Goal: Task Accomplishment & Management: Use online tool/utility

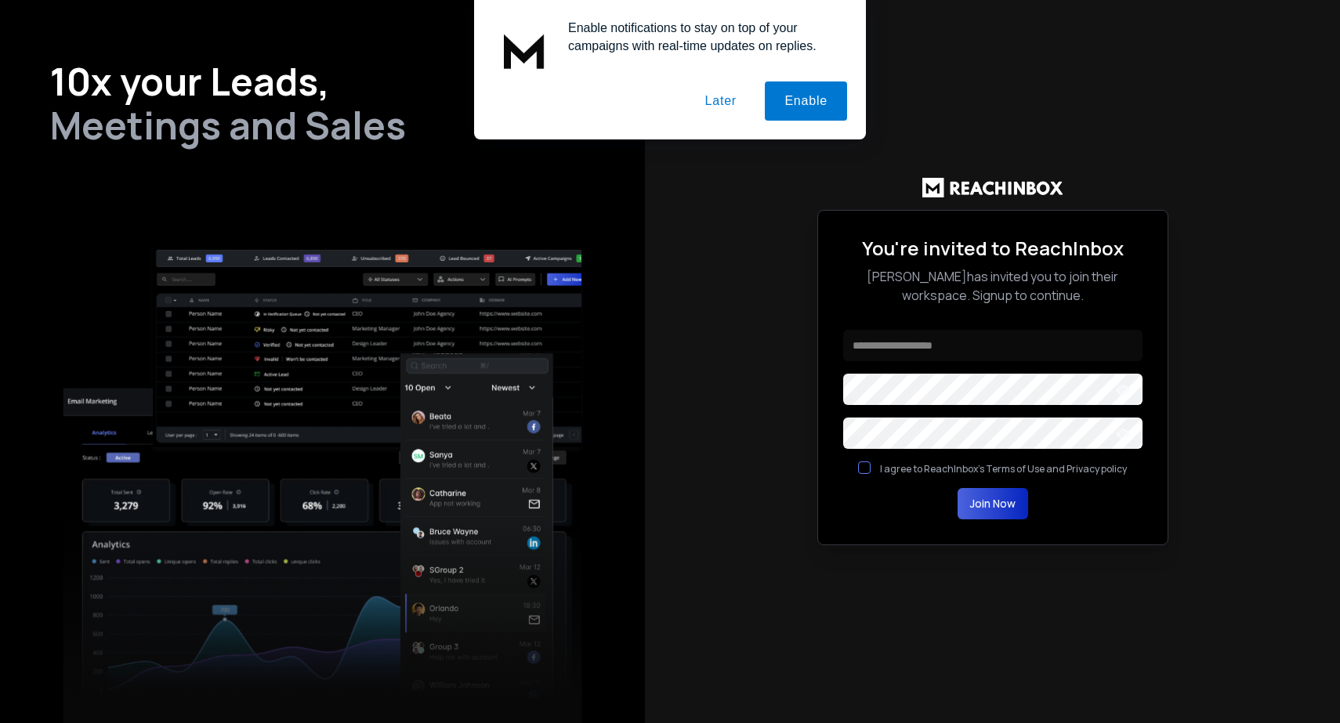
click at [880, 463] on div "I agree to ReachInbox's Terms of Use and Privacy policy" at bounding box center [992, 468] width 269 height 14
click at [866, 470] on button "I agree to ReachInbox's Terms of Use and Privacy policy" at bounding box center [864, 467] width 13 height 13
click at [1002, 505] on button "Join Now" at bounding box center [992, 503] width 71 height 31
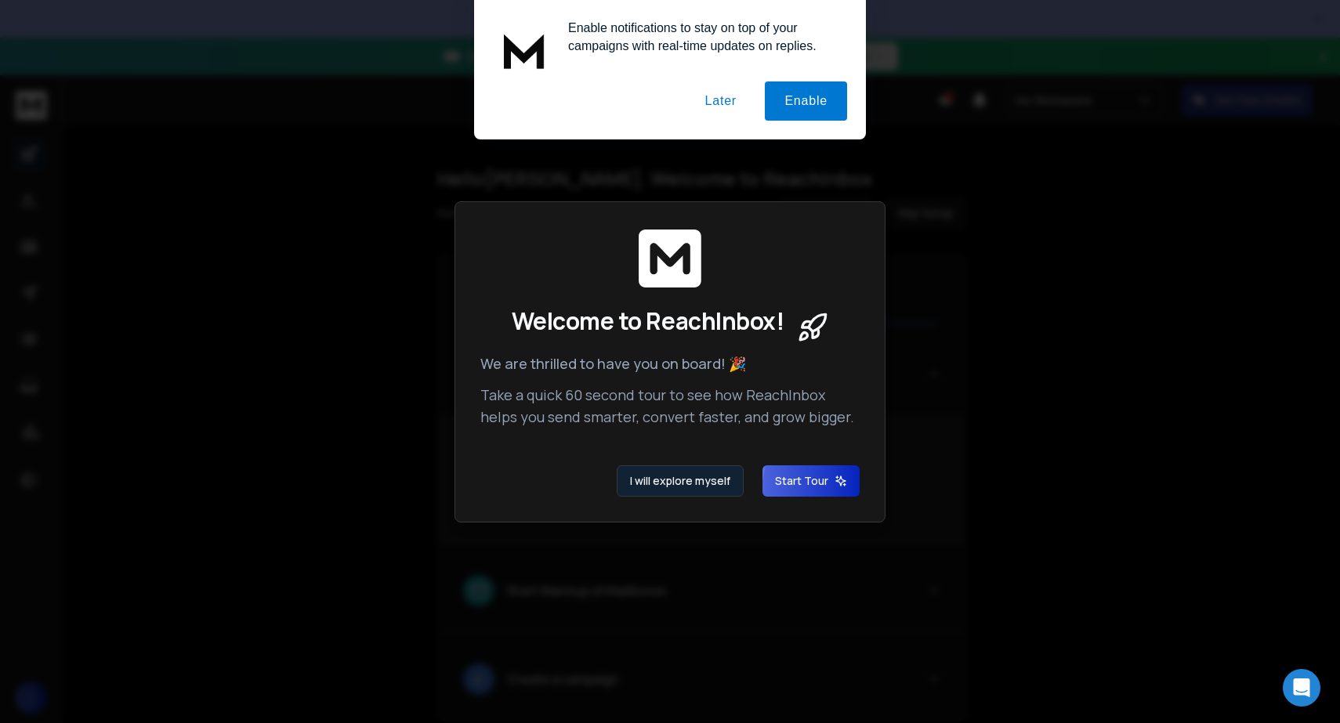
click at [684, 483] on button "I will explore myself" at bounding box center [680, 480] width 127 height 31
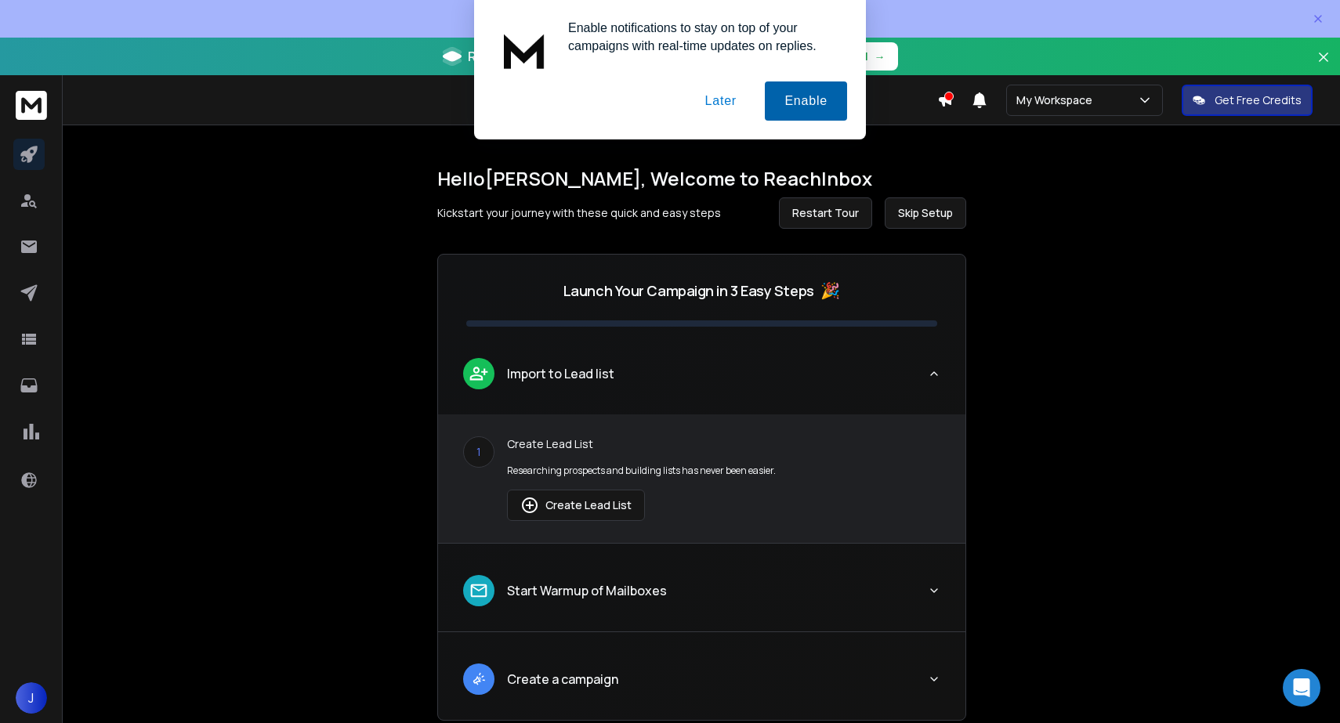
drag, startPoint x: 727, startPoint y: 90, endPoint x: 788, endPoint y: 118, distance: 67.0
click at [791, 118] on div "Enable Later" at bounding box center [670, 100] width 354 height 39
click at [788, 118] on button "Enable" at bounding box center [806, 100] width 82 height 39
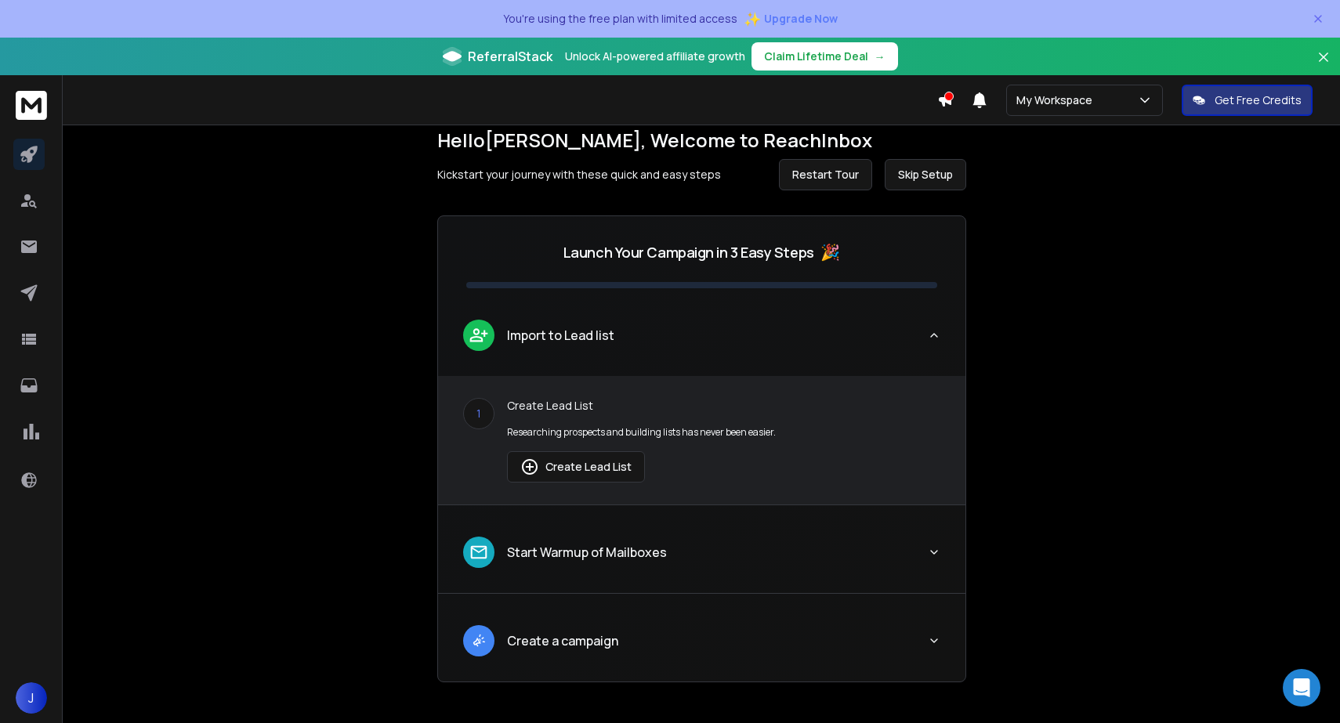
scroll to position [75, 0]
click at [32, 246] on icon at bounding box center [29, 247] width 16 height 13
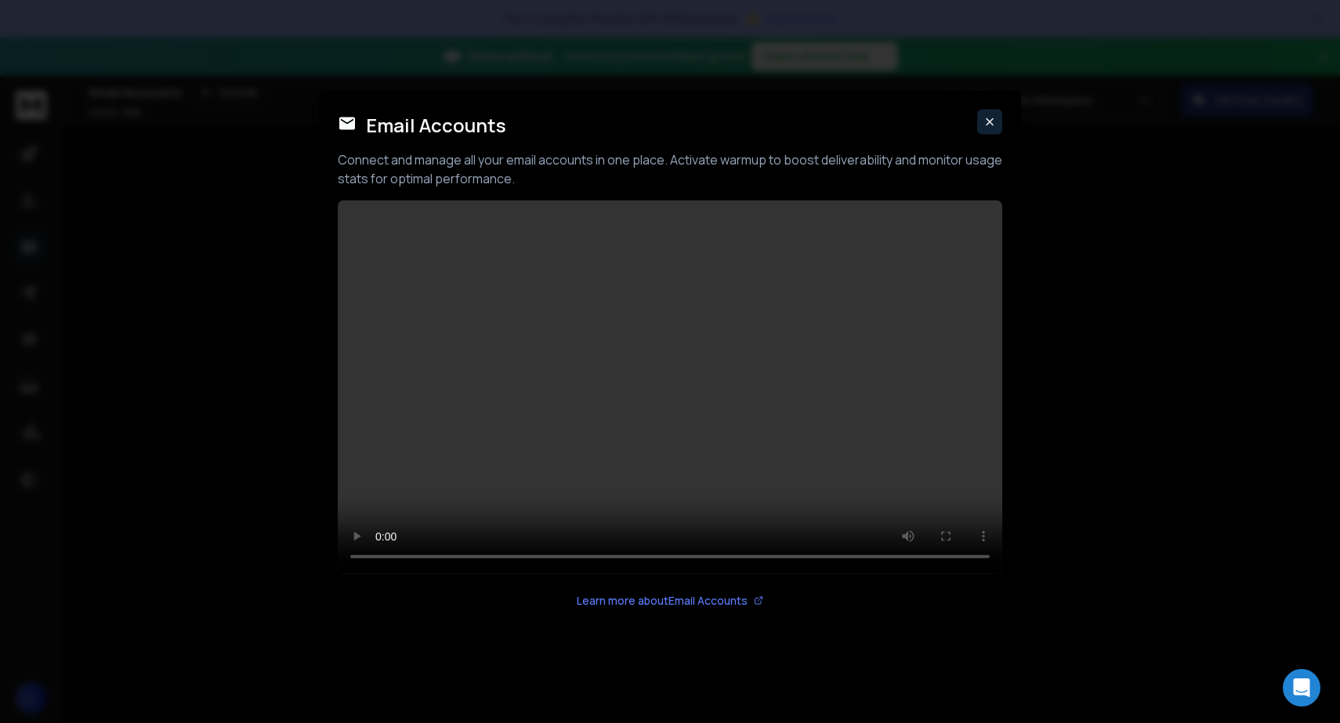
click at [994, 120] on icon at bounding box center [989, 121] width 13 height 13
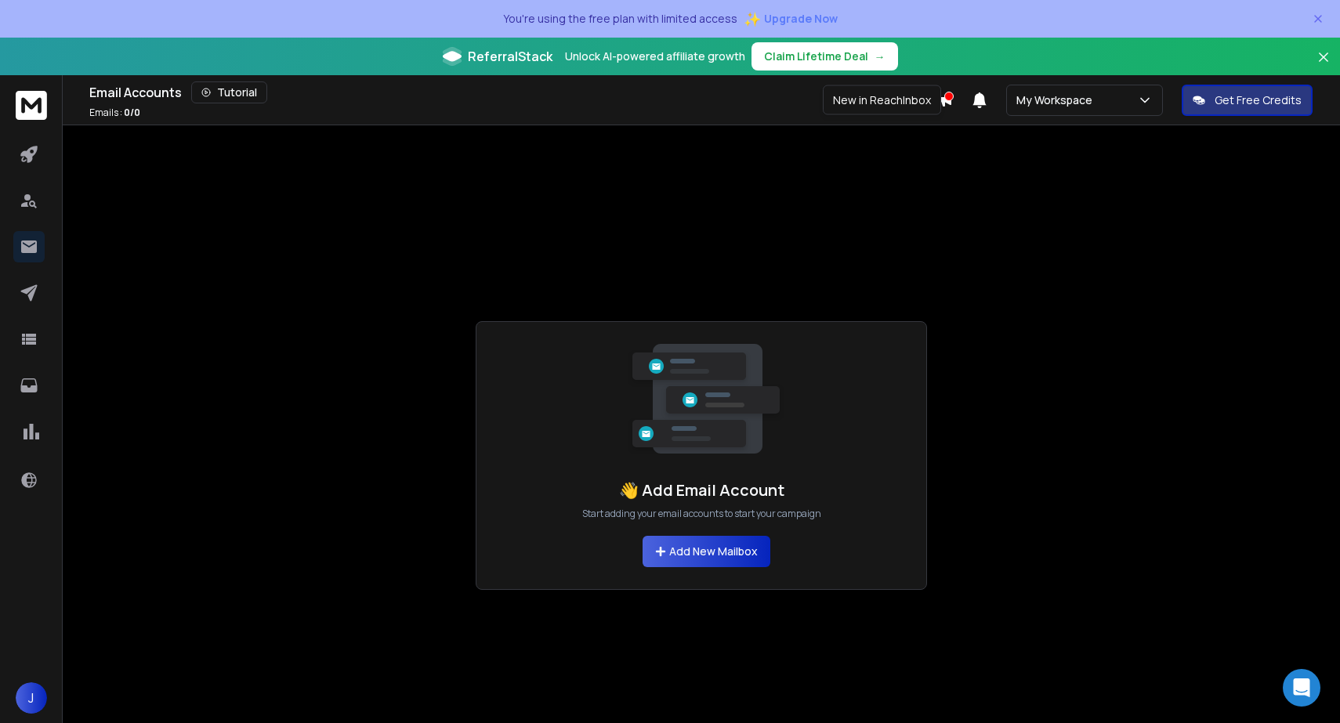
click at [950, 107] on icon at bounding box center [945, 100] width 16 height 16
click at [328, 282] on div "👋 Add Email Account Start adding your email accounts to start your campaign Add…" at bounding box center [701, 455] width 1227 height 629
click at [26, 397] on link at bounding box center [28, 385] width 31 height 31
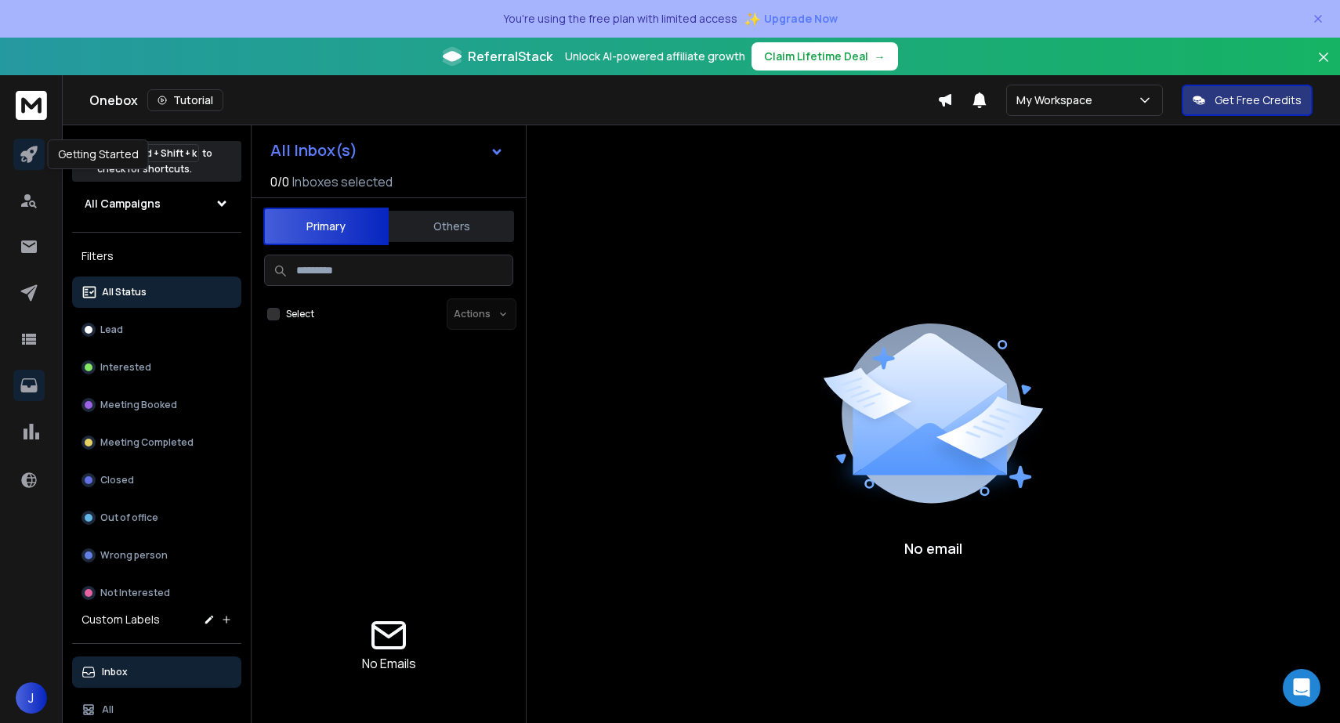
click at [29, 154] on icon at bounding box center [28, 154] width 17 height 17
